Goal: Information Seeking & Learning: Check status

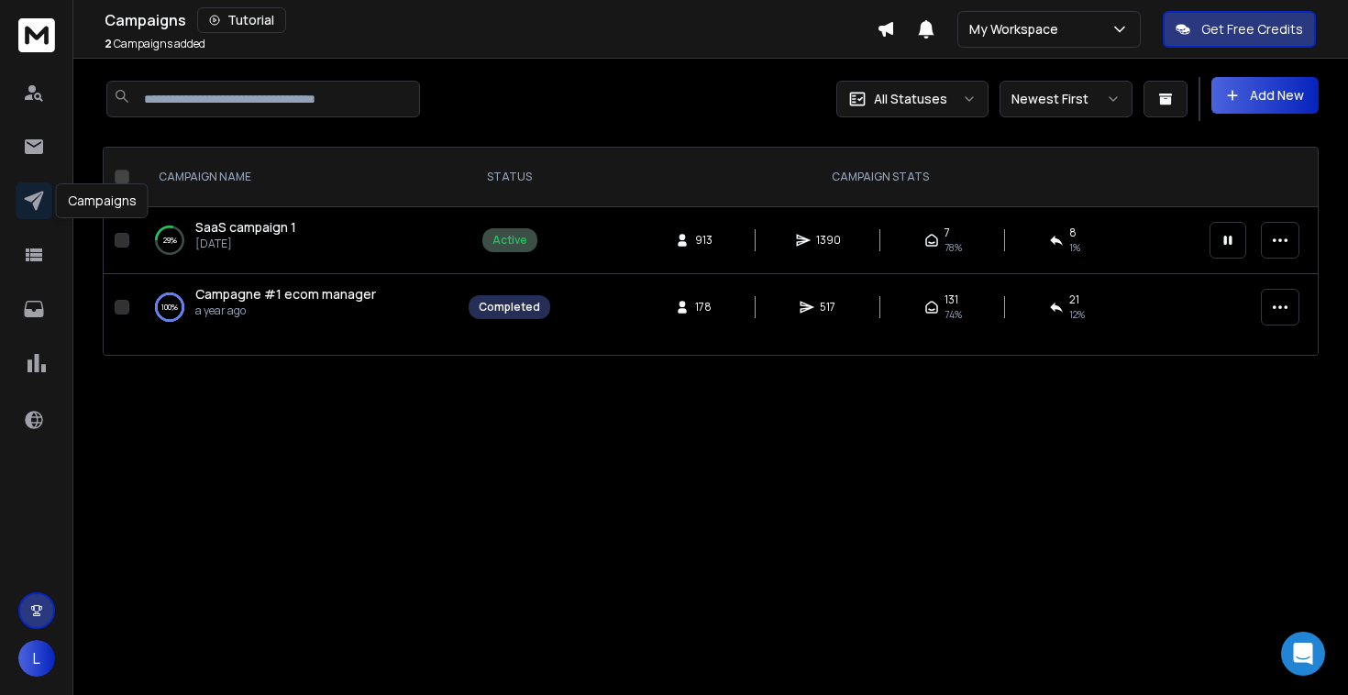
click at [21, 205] on link at bounding box center [34, 201] width 37 height 37
click at [35, 152] on icon at bounding box center [34, 146] width 18 height 15
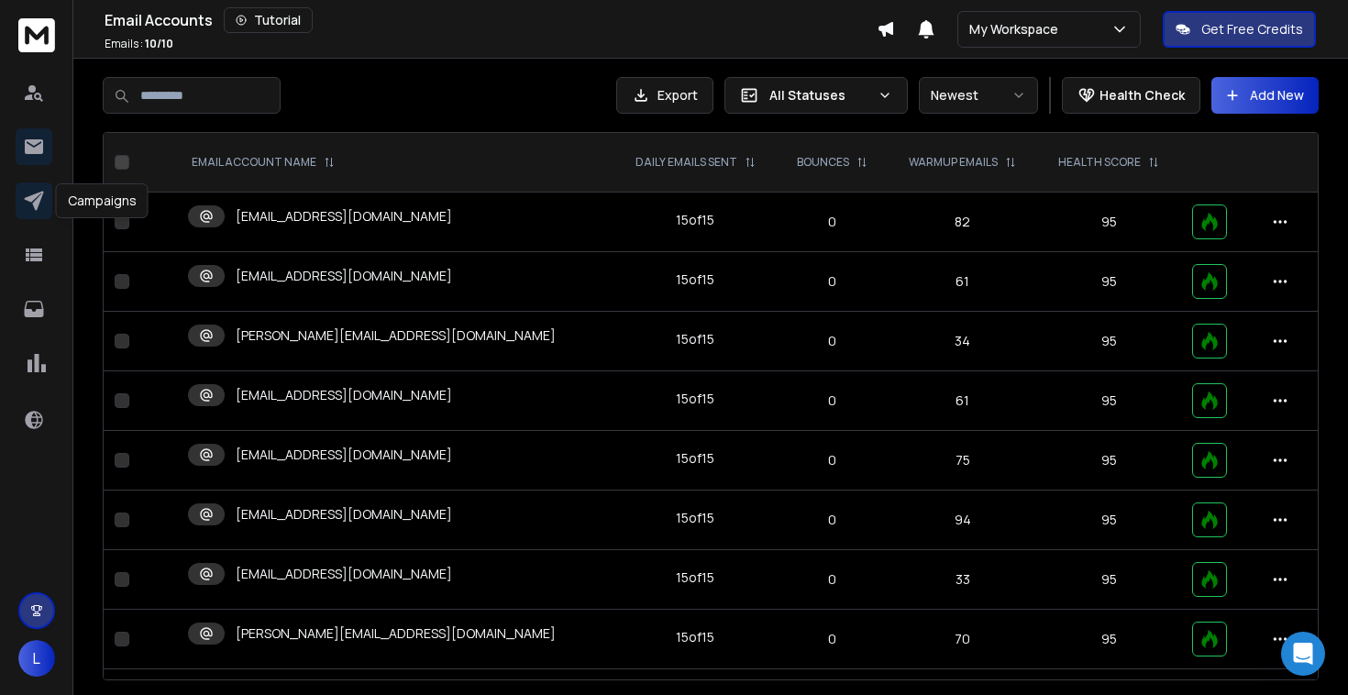
click at [33, 210] on icon at bounding box center [34, 201] width 22 height 22
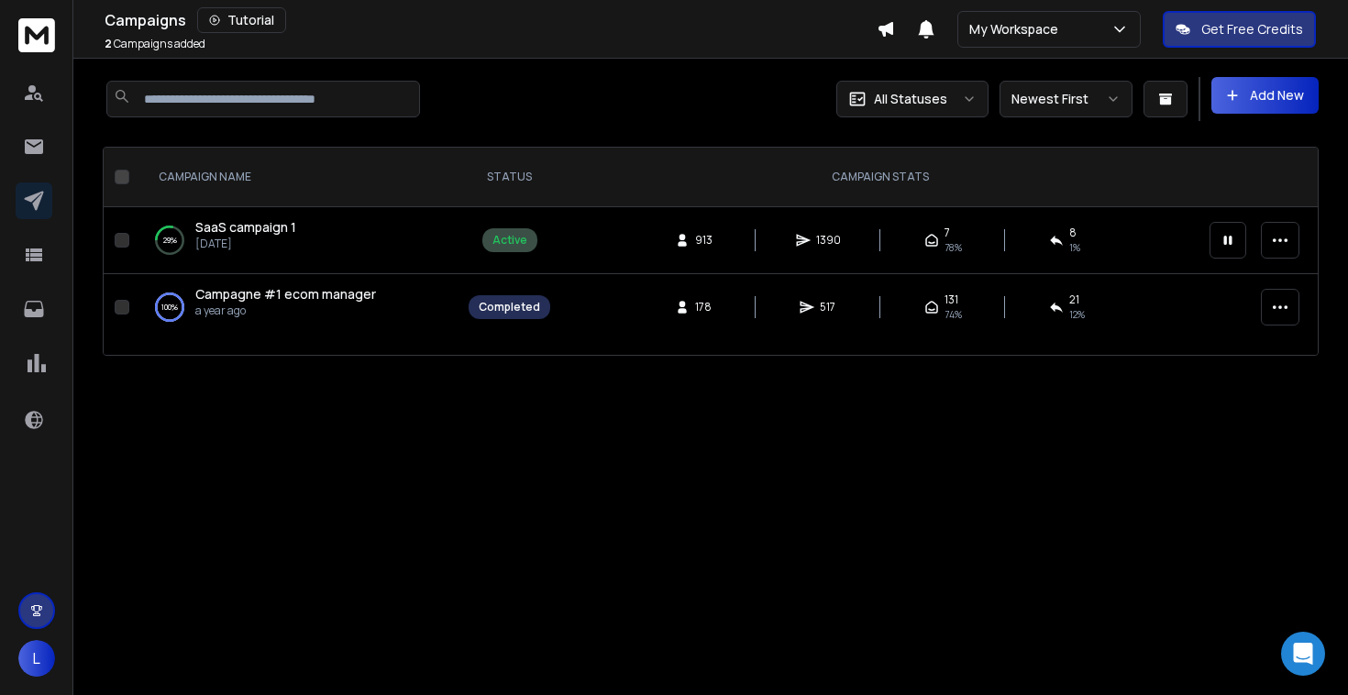
click at [315, 238] on div "29 % SaaS campaign 1 [DATE]" at bounding box center [297, 240] width 284 height 44
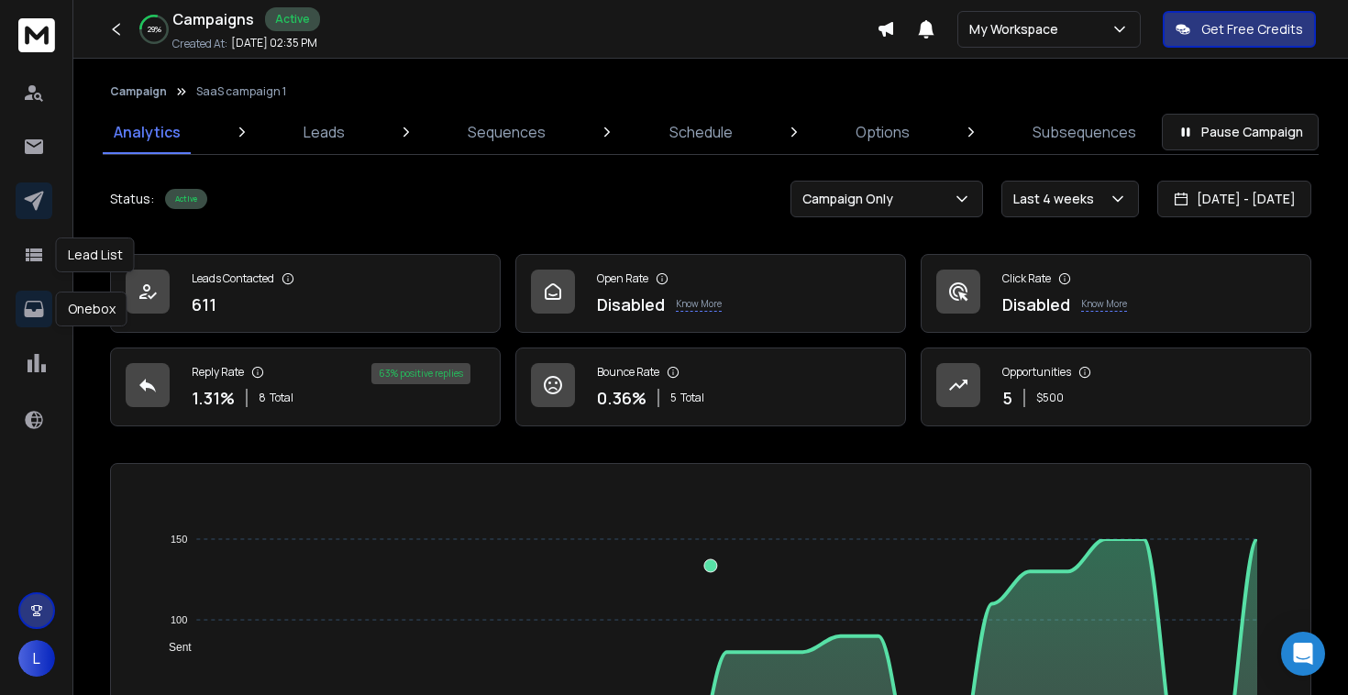
click at [39, 307] on icon at bounding box center [34, 309] width 22 height 22
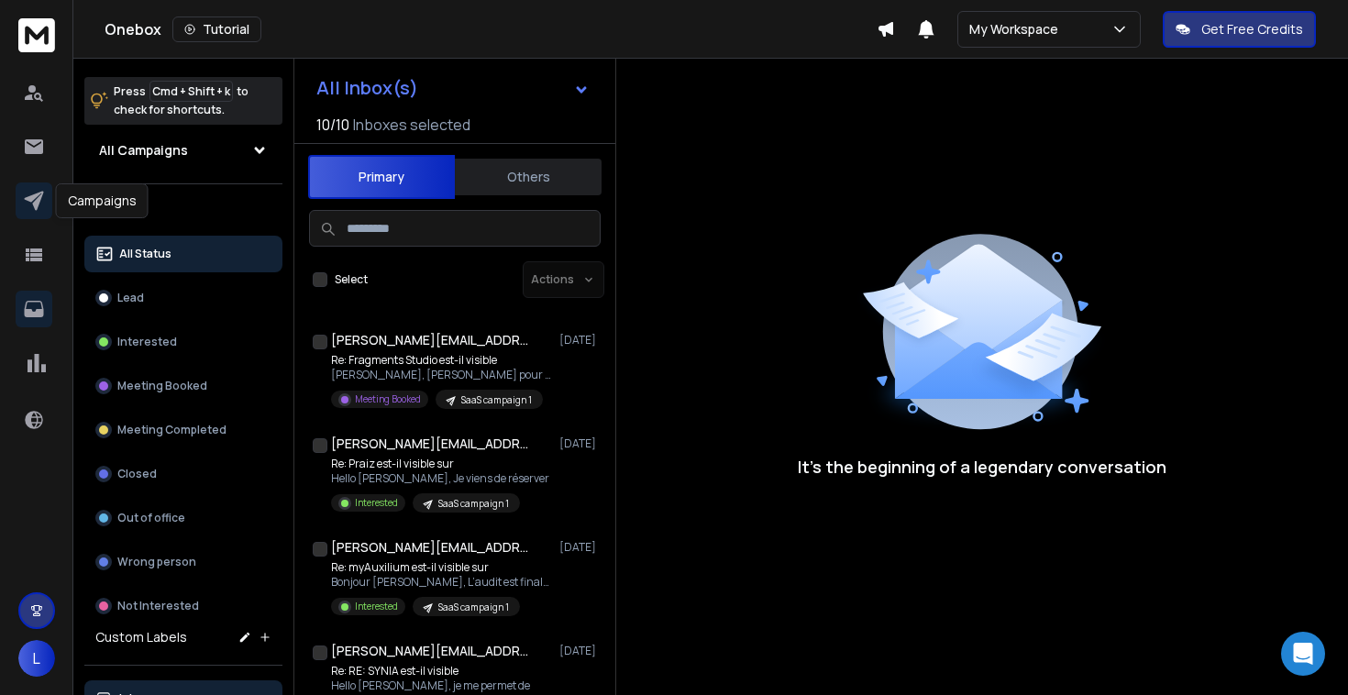
click at [28, 205] on icon at bounding box center [34, 201] width 22 height 22
